Goal: Navigation & Orientation: Find specific page/section

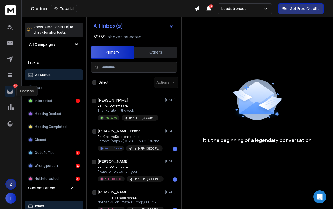
click at [7, 92] on icon at bounding box center [10, 91] width 6 height 6
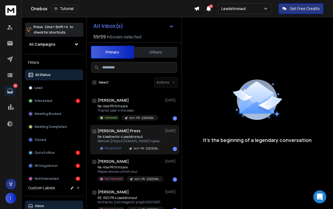
click at [124, 134] on div "[PERSON_NAME] Press [DATE] Re: Kreative Kor x Leadstronaut Remove [https://[DOM…" at bounding box center [137, 139] width 79 height 23
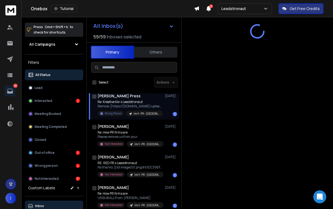
click at [124, 134] on p "Re: How PR firms are" at bounding box center [130, 132] width 65 height 4
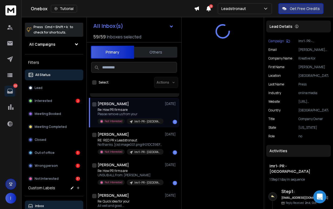
scroll to position [69, 0]
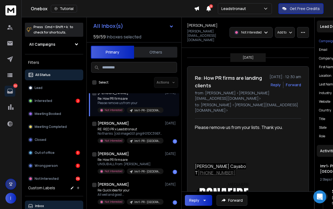
click at [124, 134] on p "No thanks. [cid:image001.png@01DC39EF.8E514510] [PERSON_NAME]" at bounding box center [130, 133] width 65 height 4
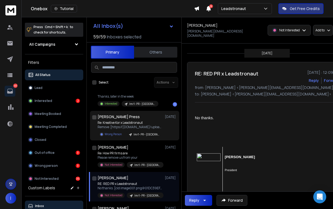
scroll to position [0, 0]
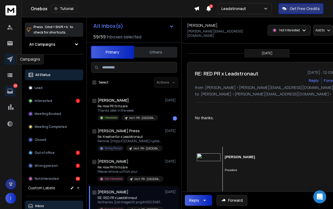
click at [9, 59] on icon at bounding box center [10, 59] width 6 height 6
